Goal: Navigation & Orientation: Find specific page/section

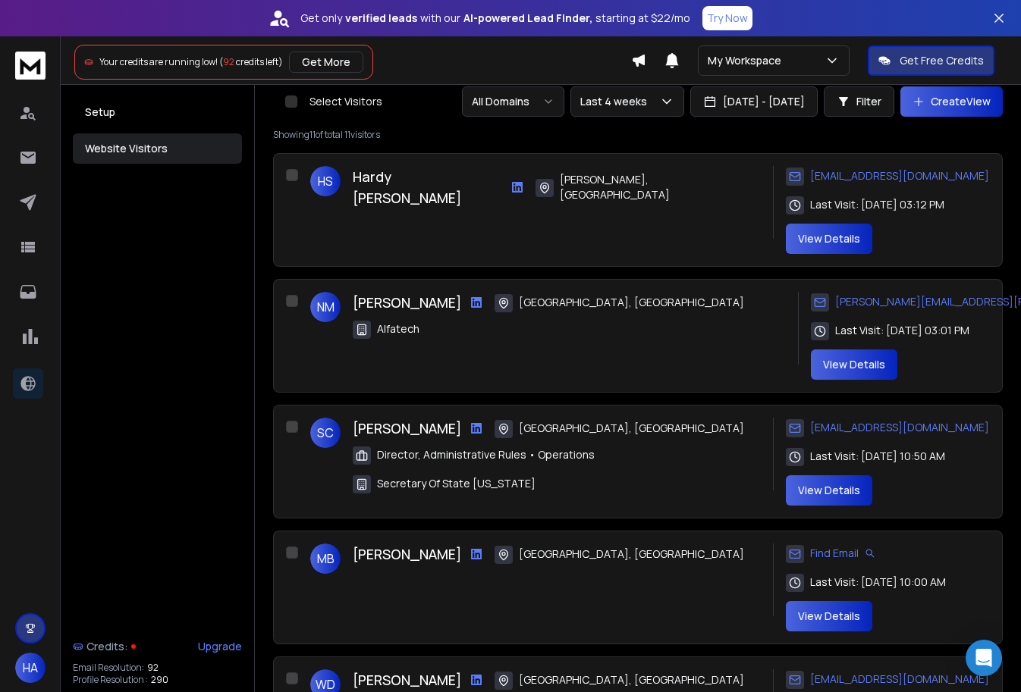
scroll to position [16, 0]
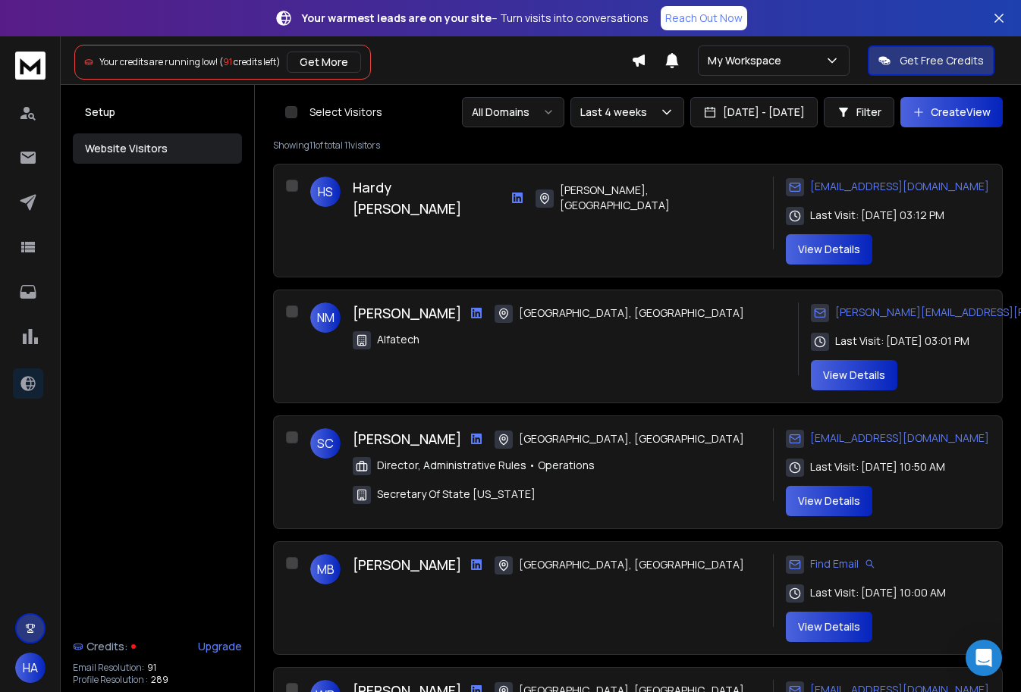
click at [512, 193] on icon at bounding box center [517, 198] width 11 height 11
click at [470, 312] on icon at bounding box center [476, 313] width 12 height 12
click at [471, 438] on icon at bounding box center [476, 439] width 11 height 11
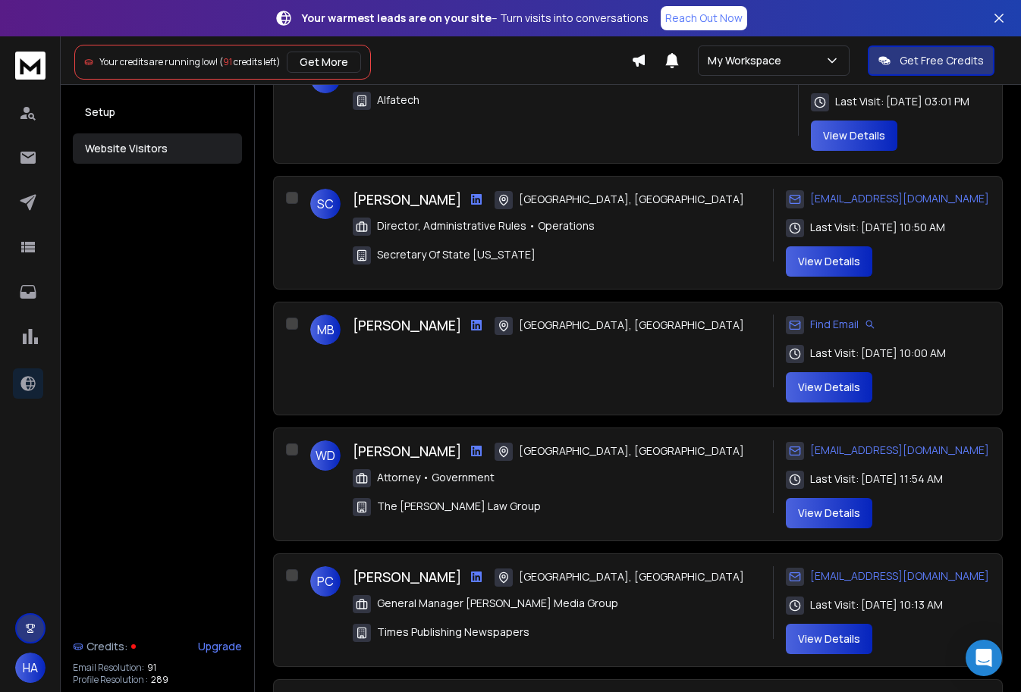
scroll to position [245, 0]
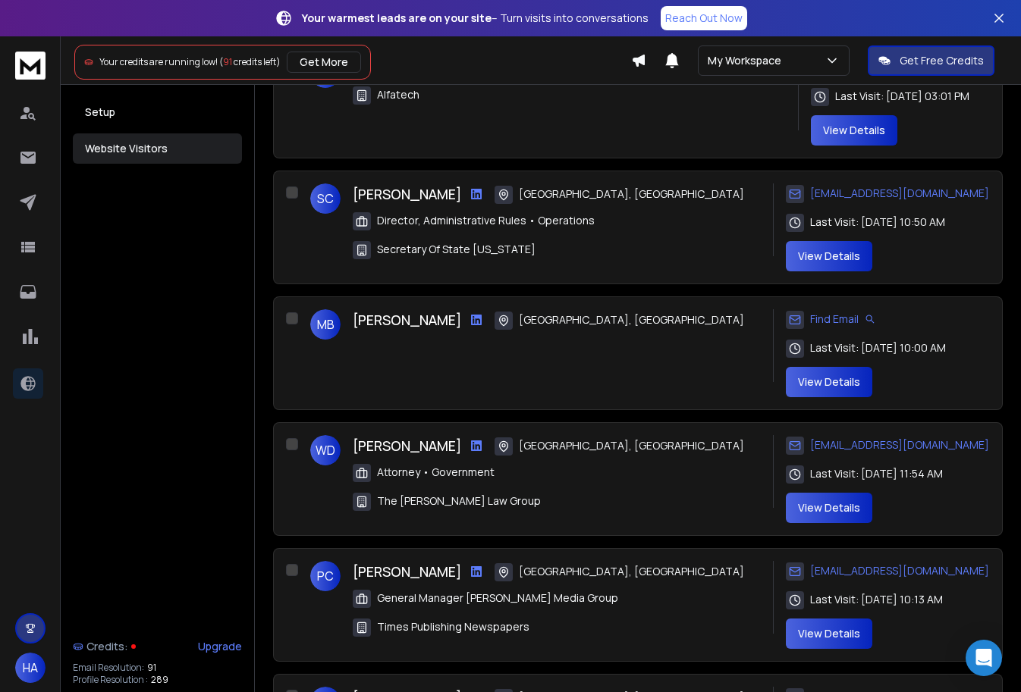
click at [479, 319] on icon at bounding box center [476, 320] width 12 height 12
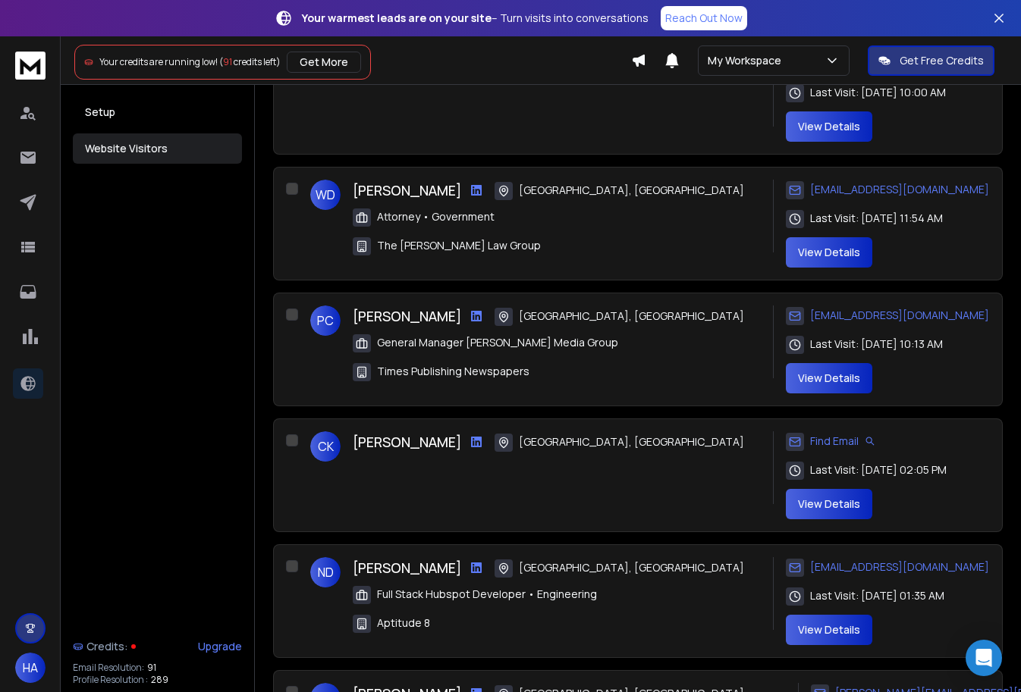
scroll to position [522, 0]
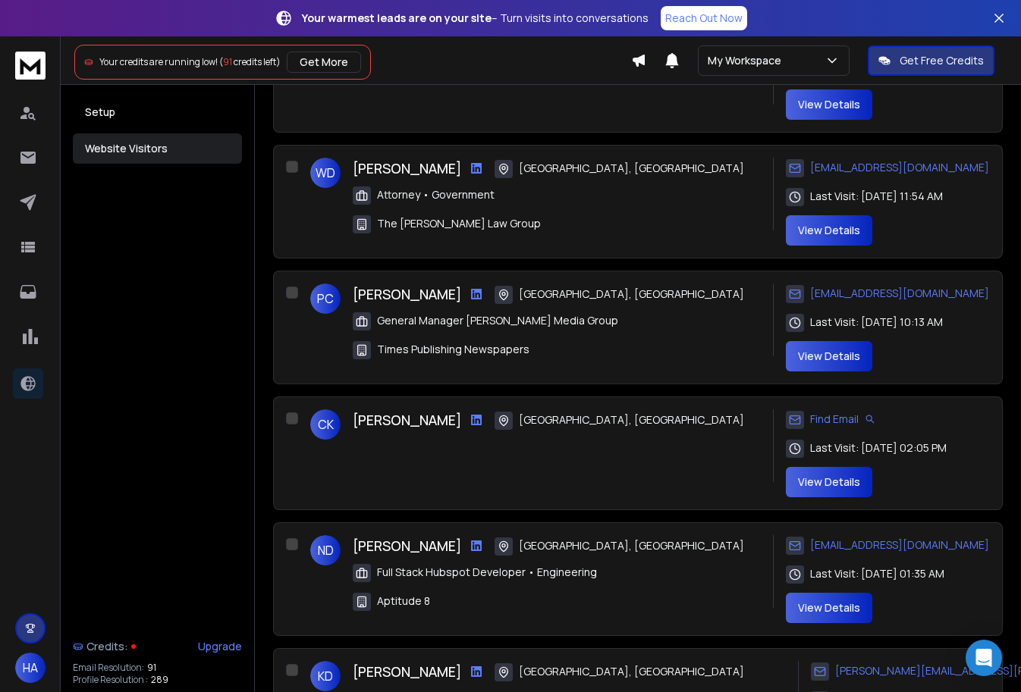
click at [471, 164] on icon at bounding box center [476, 168] width 11 height 11
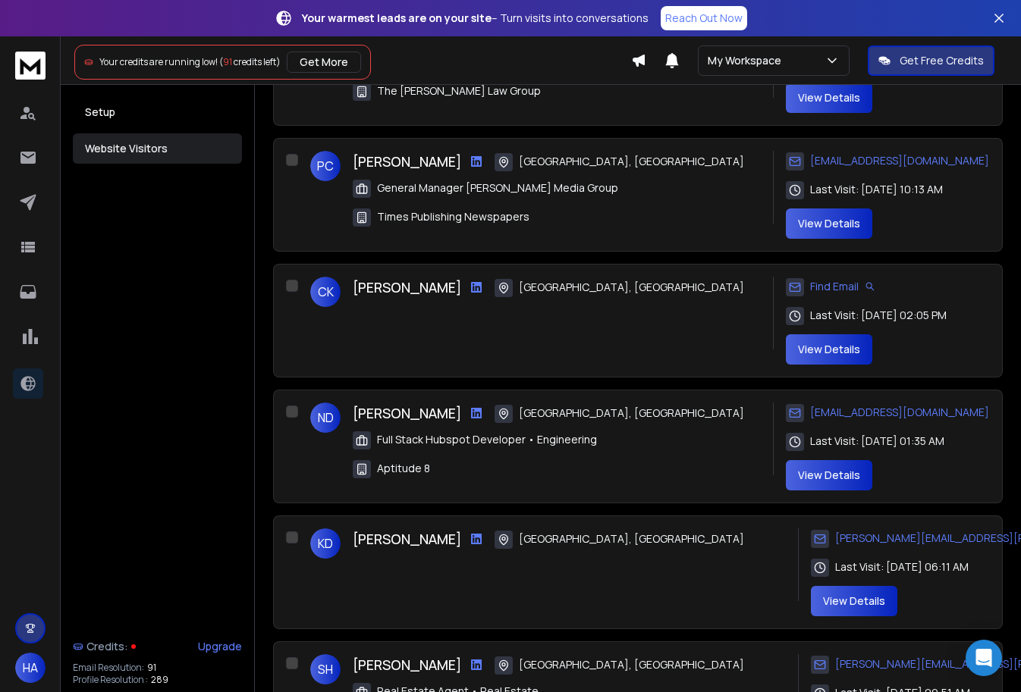
scroll to position [658, 0]
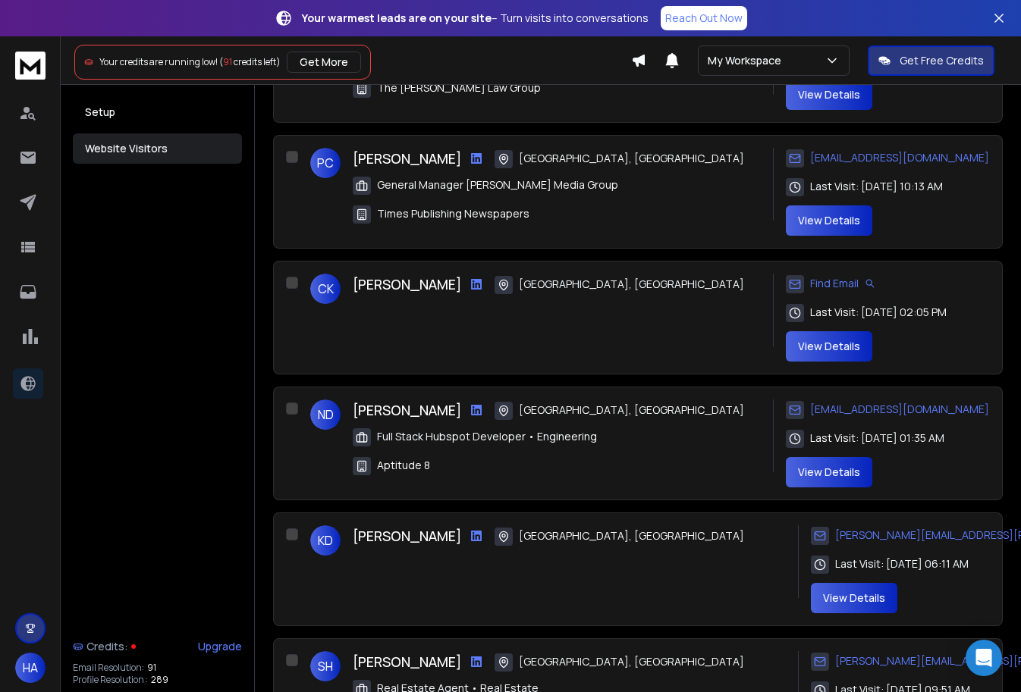
click at [470, 152] on icon at bounding box center [476, 158] width 12 height 12
click at [471, 282] on icon at bounding box center [476, 284] width 11 height 11
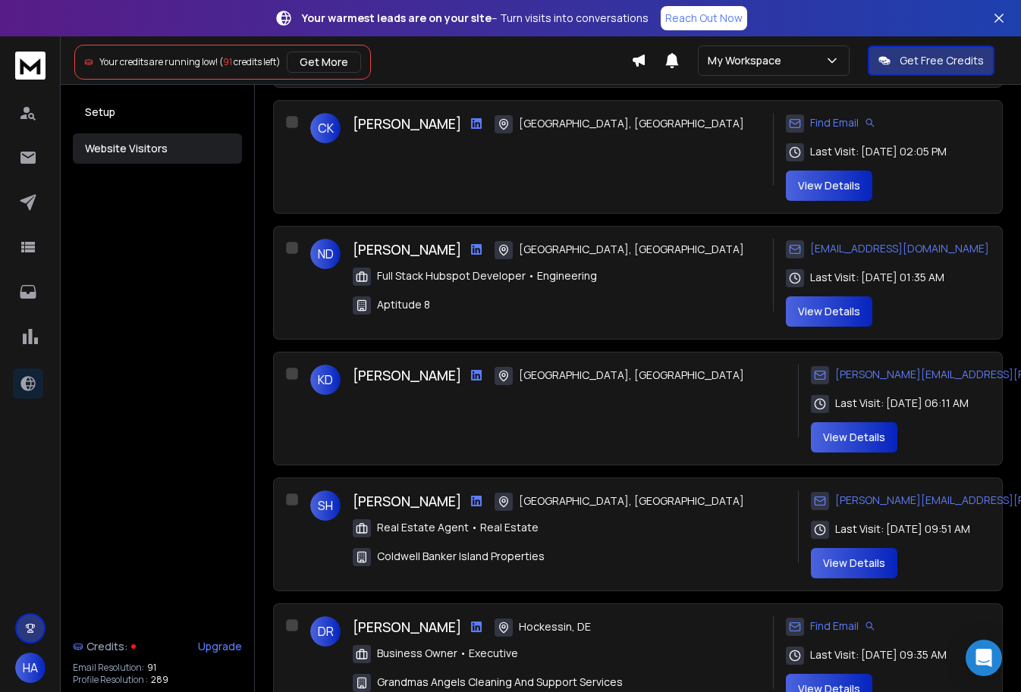
scroll to position [822, 0]
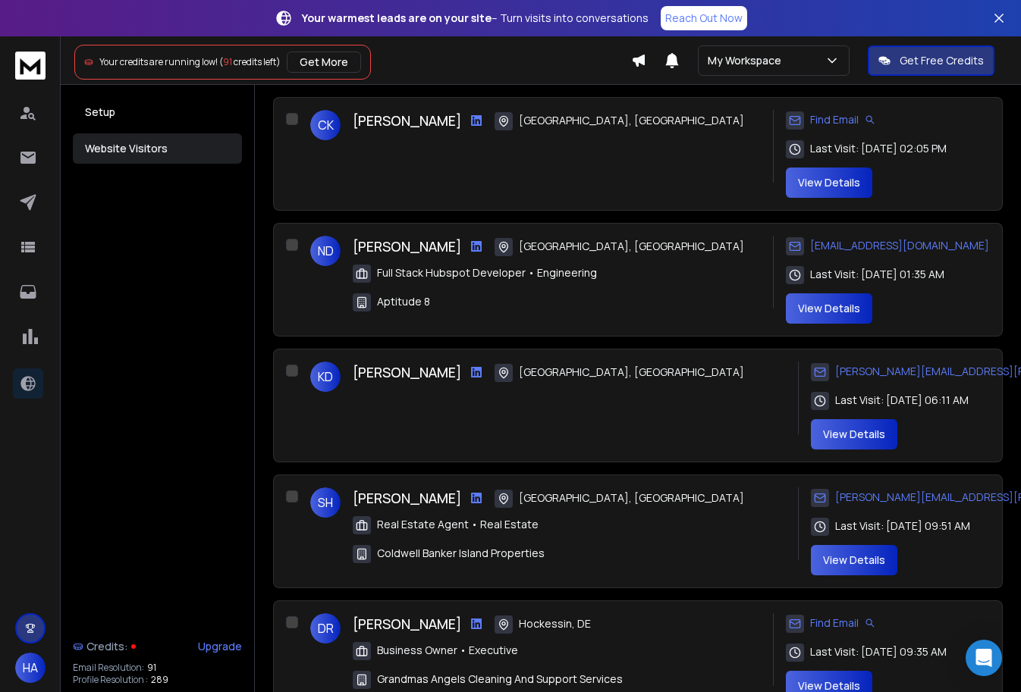
click at [470, 246] on icon at bounding box center [476, 246] width 12 height 12
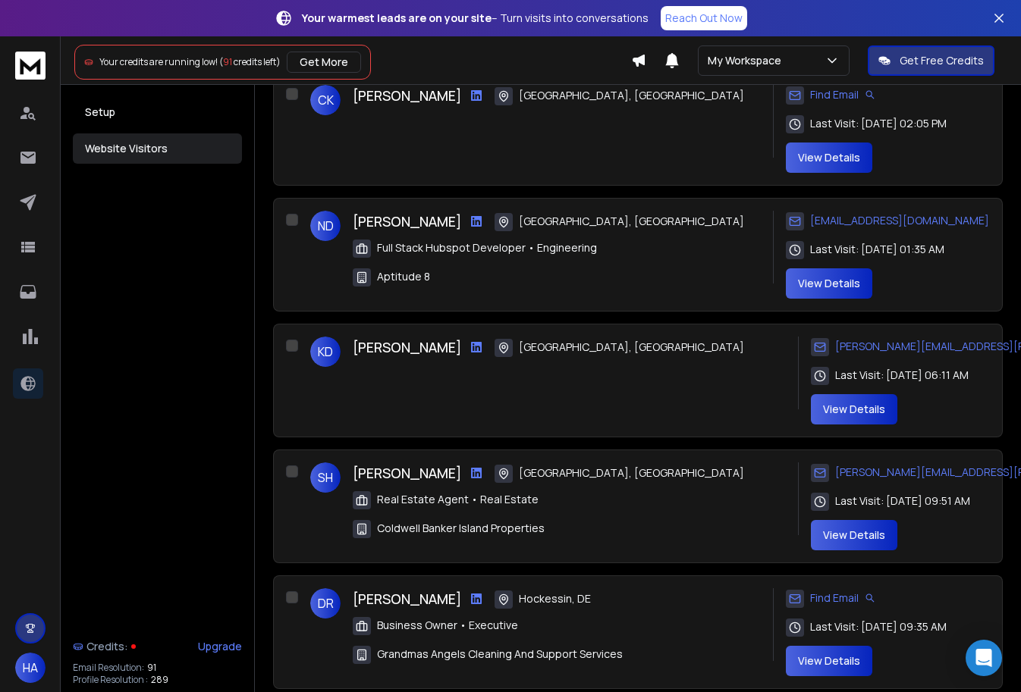
scroll to position [893, 0]
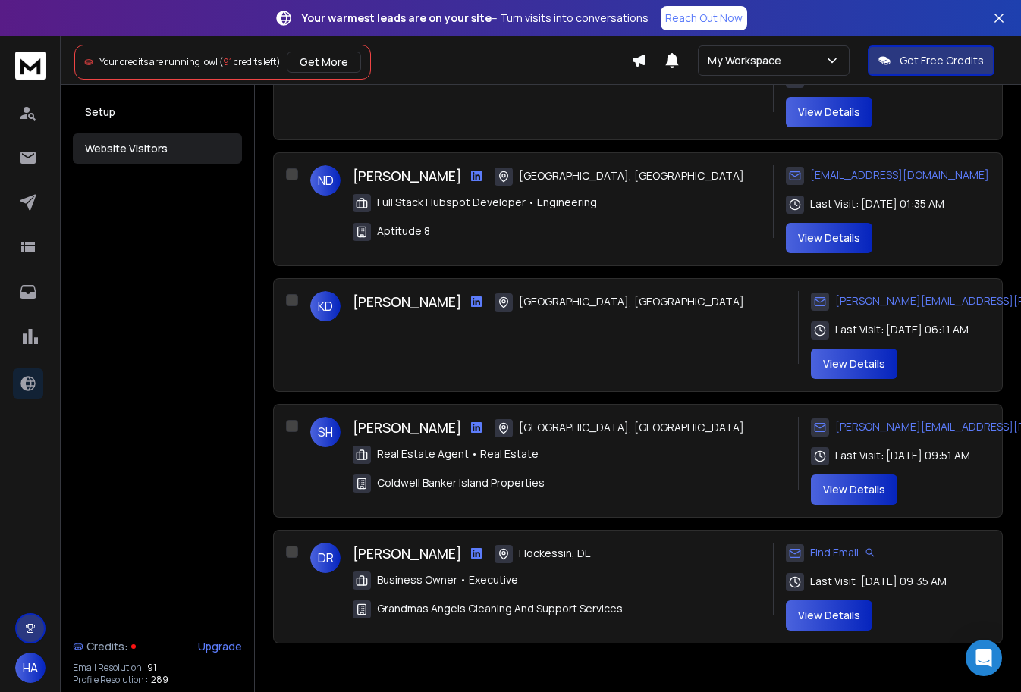
click at [471, 302] on icon at bounding box center [476, 302] width 11 height 11
click at [471, 425] on icon at bounding box center [476, 427] width 11 height 11
click at [471, 553] on icon at bounding box center [476, 553] width 11 height 11
